Goal: Task Accomplishment & Management: Use online tool/utility

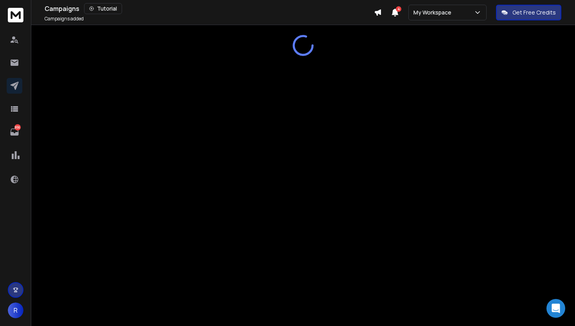
click at [444, 20] on div "Campaigns Tutorial Campaigns added 4 My Workspace Get Free Credits" at bounding box center [287, 12] width 575 height 25
click at [449, 16] on p "My Workspace" at bounding box center [434, 13] width 41 height 8
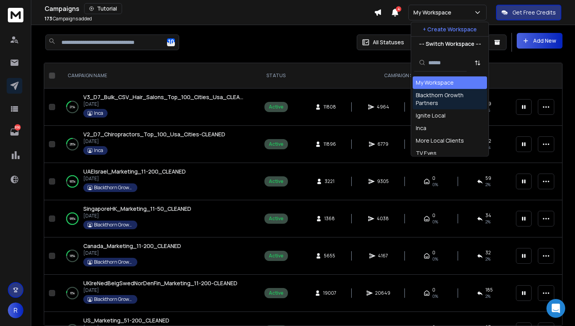
click at [433, 98] on div "Blackthorn Growth Partners" at bounding box center [450, 99] width 68 height 16
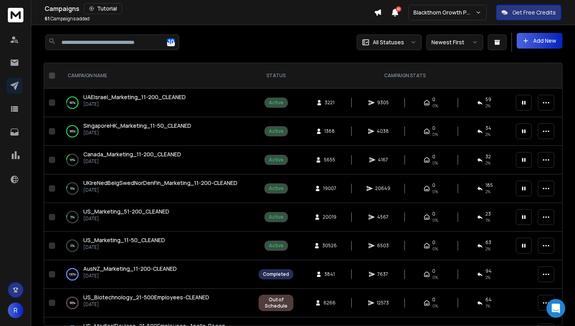
click at [15, 95] on div at bounding box center [16, 87] width 18 height 18
click at [15, 88] on icon at bounding box center [14, 86] width 8 height 8
click at [15, 133] on icon at bounding box center [14, 131] width 8 height 7
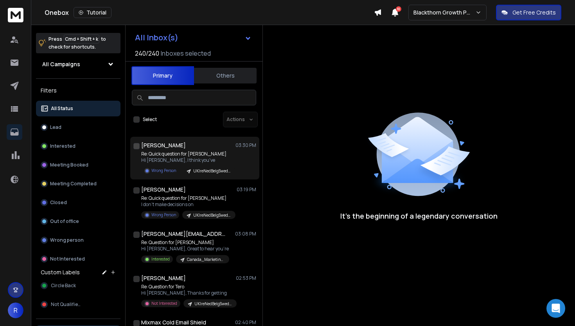
click at [196, 162] on p "Hi Rahul, I think you've" at bounding box center [188, 160] width 94 height 6
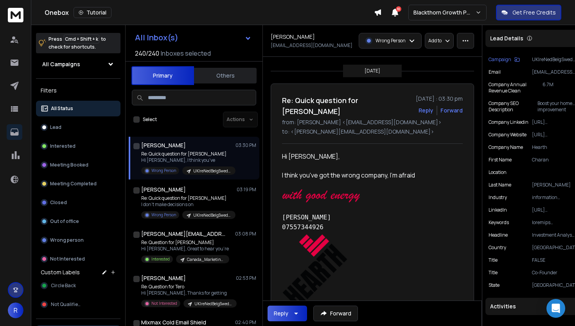
click at [469, 43] on icon "button" at bounding box center [465, 40] width 7 height 7
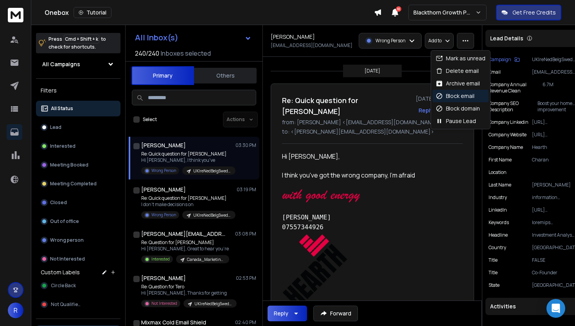
click at [478, 94] on div "Block email" at bounding box center [461, 96] width 56 height 13
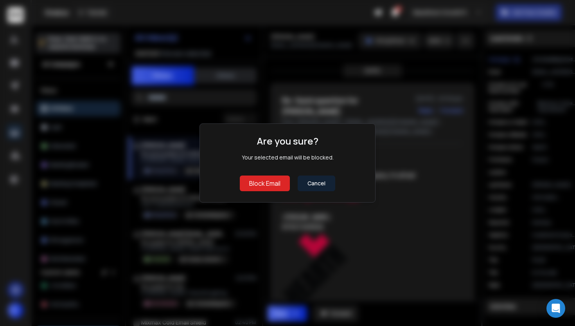
click at [324, 176] on button "Cancel" at bounding box center [317, 183] width 38 height 16
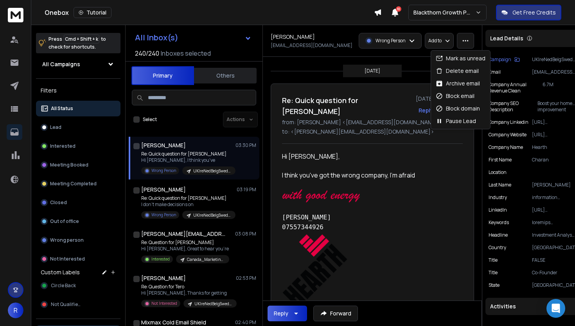
click at [469, 40] on icon "button" at bounding box center [465, 40] width 7 height 7
click at [462, 94] on div "Block email" at bounding box center [455, 96] width 39 height 8
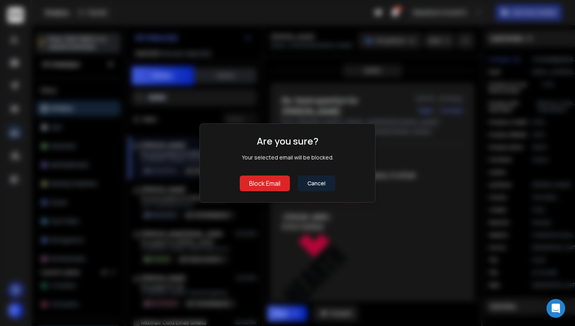
click at [325, 179] on button "Cancel" at bounding box center [317, 183] width 38 height 16
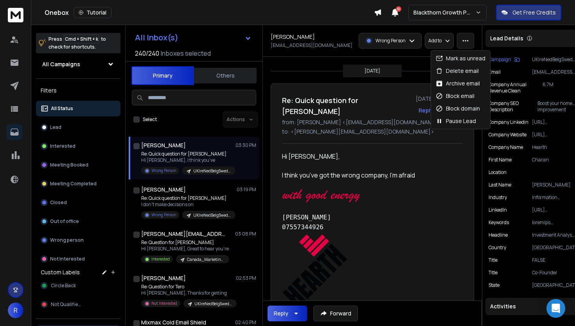
click at [469, 42] on icon "button" at bounding box center [465, 40] width 7 height 7
click at [480, 99] on div "Block email" at bounding box center [461, 96] width 56 height 13
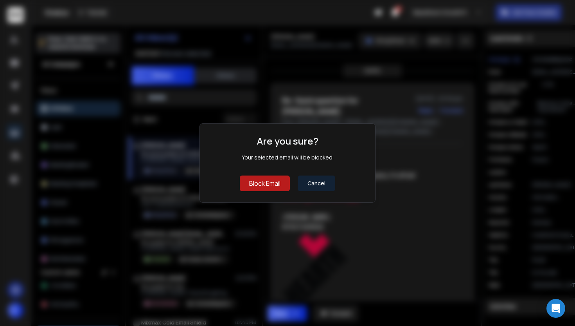
click at [282, 179] on button "Block Email" at bounding box center [265, 183] width 50 height 16
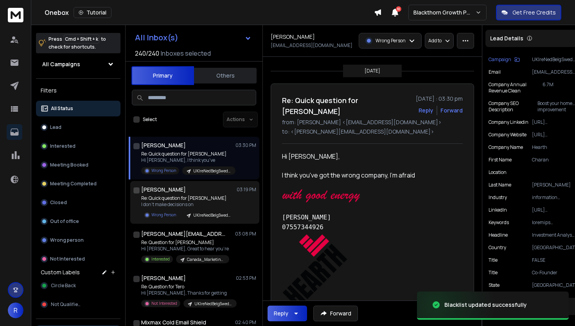
click at [210, 200] on p "Re: Quick question for David" at bounding box center [188, 198] width 94 height 6
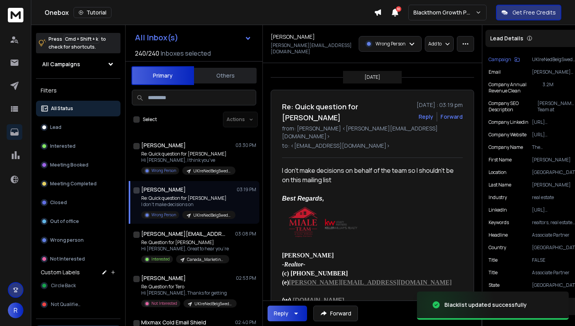
click at [482, 31] on div "Dave Pilon Dave Pilon dave@themialeteam.com Wrong Person Add to Wrong Person Ad…" at bounding box center [372, 44] width 219 height 38
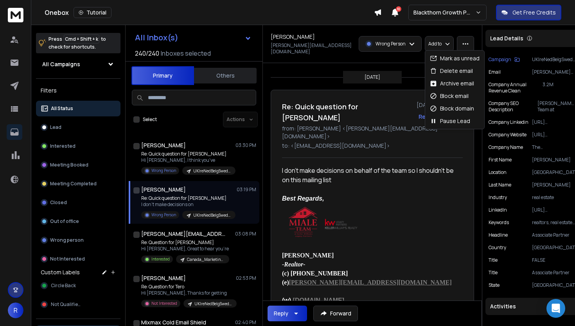
click at [474, 38] on button "button" at bounding box center [465, 44] width 17 height 16
click at [464, 96] on div "Block email" at bounding box center [449, 96] width 39 height 8
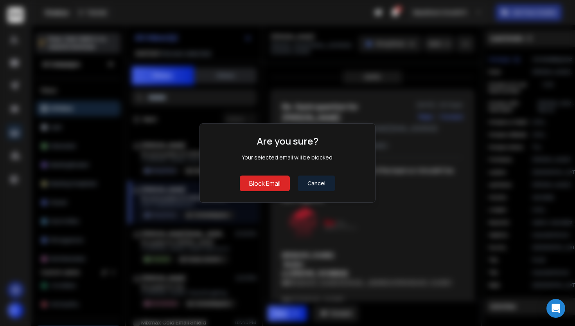
click at [257, 192] on div "Are you sure? Your selected email will be blocked. Block Email Cancel" at bounding box center [288, 162] width 176 height 79
click at [268, 177] on button "Block Email" at bounding box center [265, 183] width 50 height 16
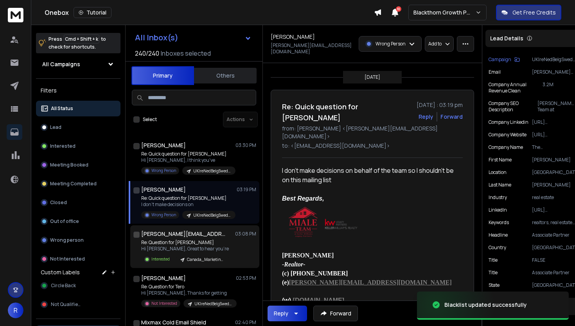
click at [207, 241] on p "Re: Question for Wendy" at bounding box center [185, 242] width 88 height 6
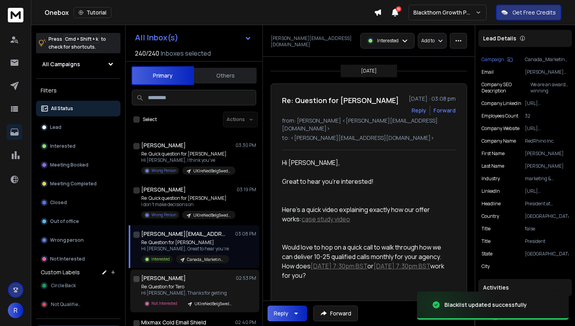
click at [203, 279] on div "Tero Lehtinen 02:53 PM" at bounding box center [198, 278] width 115 height 8
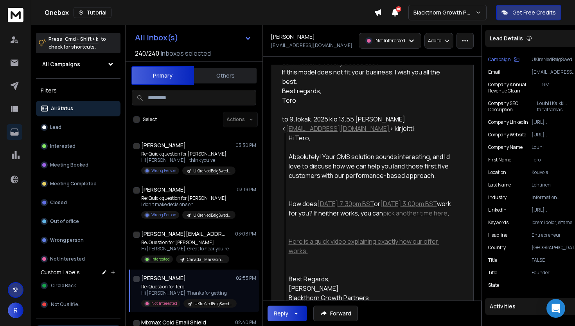
scroll to position [196, 0]
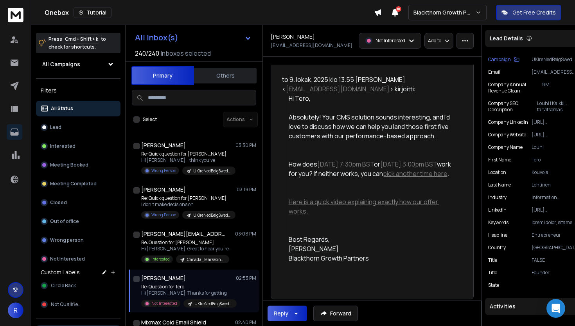
click at [383, 305] on div "View all 4 replies" at bounding box center [372, 311] width 63 height 13
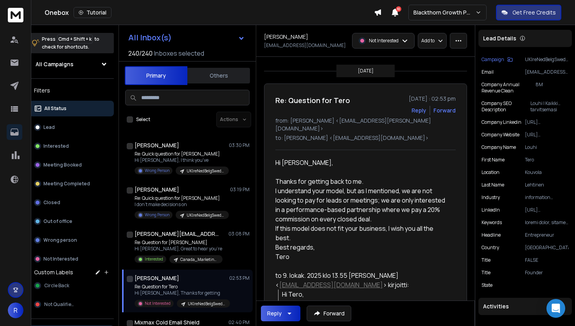
scroll to position [0, 34]
click at [419, 113] on button "Reply" at bounding box center [419, 110] width 15 height 8
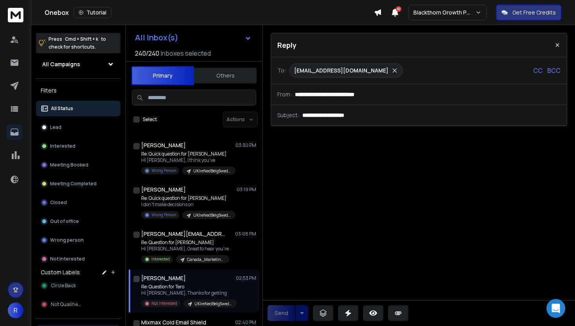
scroll to position [0, 0]
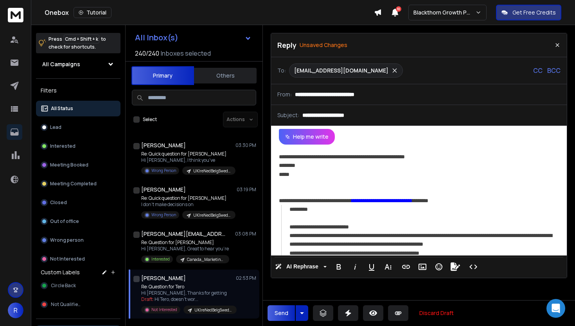
click at [282, 317] on button "Send" at bounding box center [281, 313] width 27 height 16
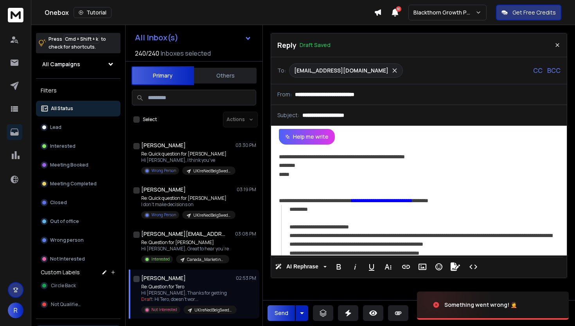
click at [283, 306] on button "Send" at bounding box center [281, 313] width 27 height 16
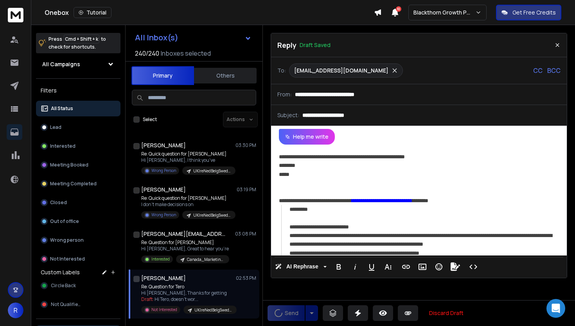
click at [289, 313] on div "Send" at bounding box center [293, 313] width 50 height 16
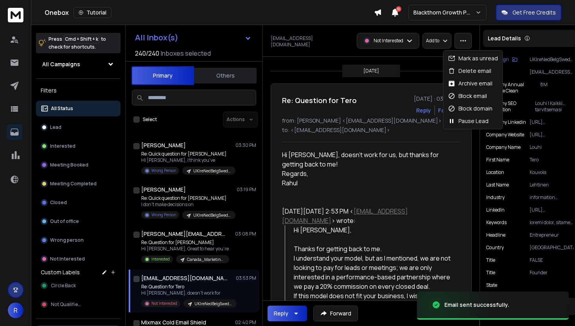
click at [467, 42] on icon "button" at bounding box center [463, 40] width 7 height 7
click at [483, 97] on div "Block email" at bounding box center [467, 96] width 39 height 8
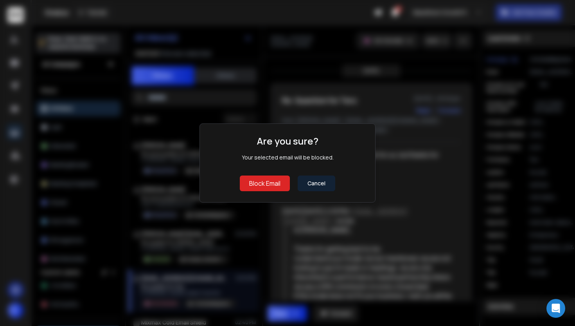
click at [296, 180] on div "Block Email Cancel" at bounding box center [287, 183] width 95 height 16
click at [313, 160] on div "Your selected email will be blocked." at bounding box center [288, 157] width 92 height 8
click at [270, 178] on button "Block Email" at bounding box center [265, 183] width 50 height 16
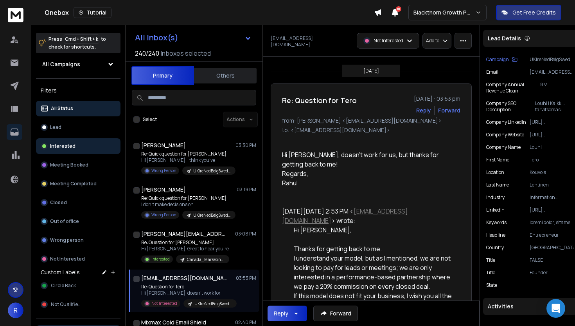
click at [112, 149] on button "Interested" at bounding box center [78, 146] width 85 height 16
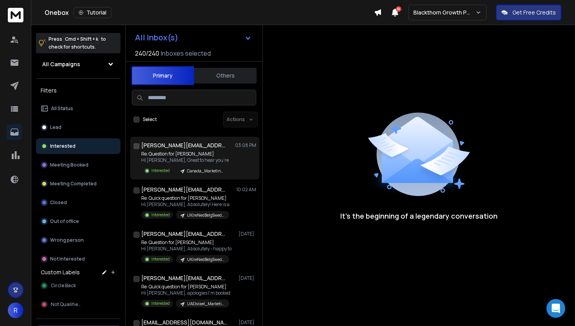
click at [182, 160] on p "Hi Wendy, Great to hear you're" at bounding box center [185, 160] width 88 height 6
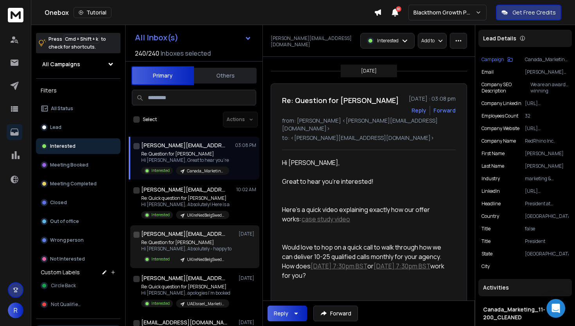
click at [194, 236] on h1 "james.york@the49.com" at bounding box center [184, 234] width 86 height 8
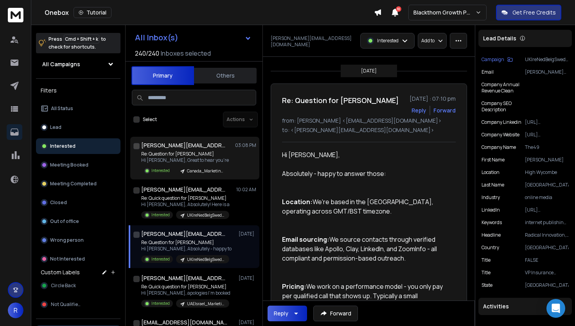
click at [207, 176] on div "wendy@red-rhino.com 03:08 PM Re: Question for Wendy Hi Wendy, Great to hear you…" at bounding box center [194, 158] width 129 height 43
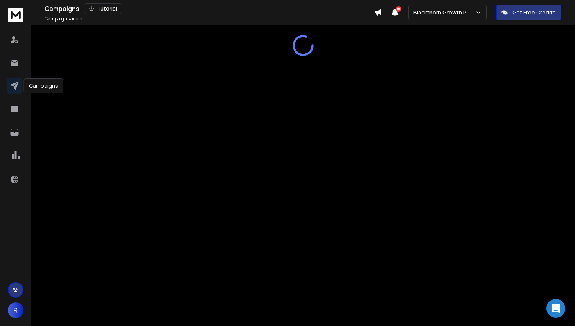
click at [14, 88] on icon at bounding box center [14, 85] width 9 height 9
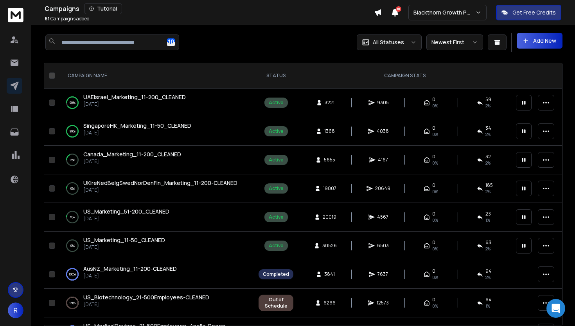
click at [142, 210] on span "US_Marketing_51-200_CLEANED" at bounding box center [126, 210] width 86 height 7
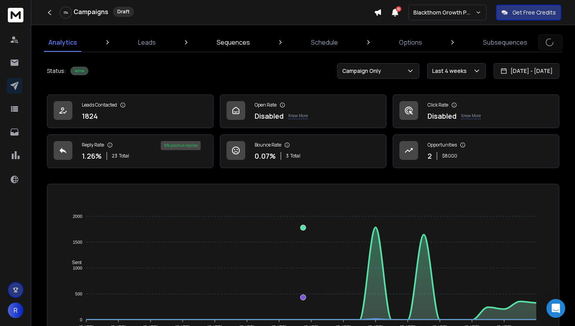
click at [233, 45] on p "Sequences" at bounding box center [233, 42] width 33 height 9
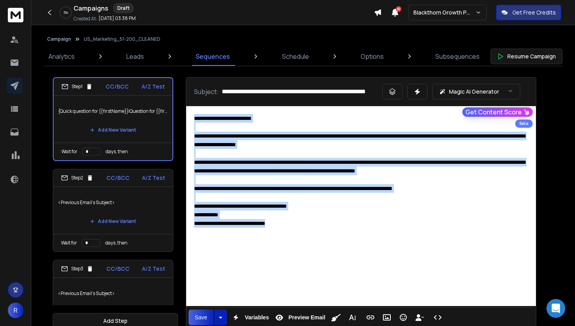
drag, startPoint x: 295, startPoint y: 226, endPoint x: 188, endPoint y: 117, distance: 152.4
click at [188, 117] on div "**********" at bounding box center [361, 203] width 350 height 195
copy div "**********"
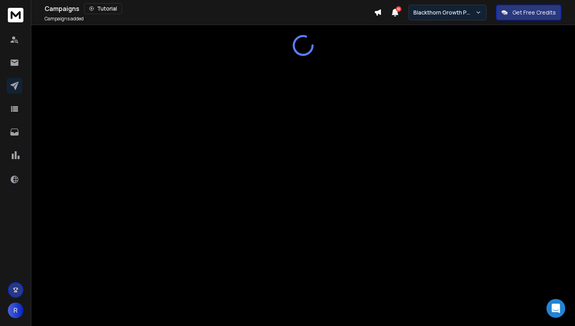
click at [470, 13] on p "Blackthorn Growth Partners" at bounding box center [445, 13] width 62 height 8
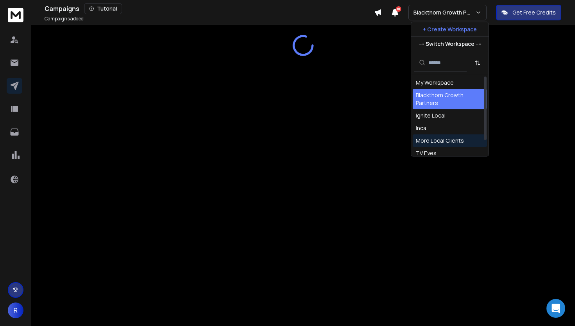
click at [441, 137] on div "More Local Clients" at bounding box center [440, 141] width 48 height 8
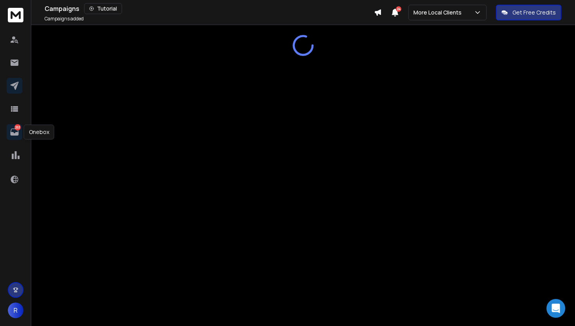
click at [19, 132] on link "263" at bounding box center [15, 132] width 16 height 16
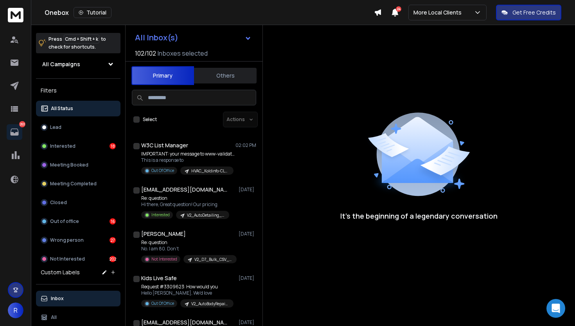
click at [198, 95] on input at bounding box center [194, 98] width 124 height 16
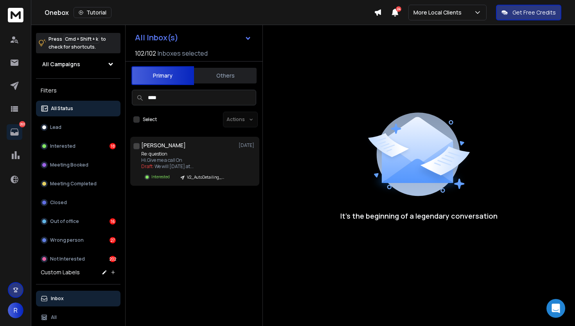
type input "****"
click at [194, 178] on p "V2_AutoDetailing_KoldInfo-CLEANED" at bounding box center [206, 177] width 38 height 6
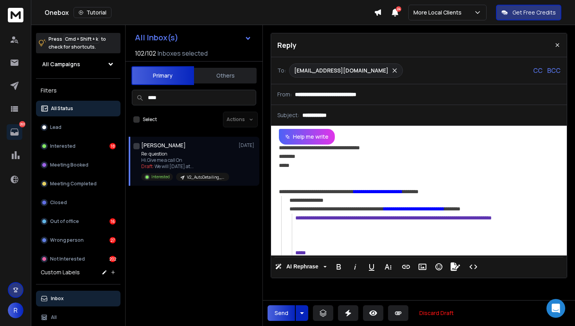
scroll to position [11, 0]
